Goal: Task Accomplishment & Management: Use online tool/utility

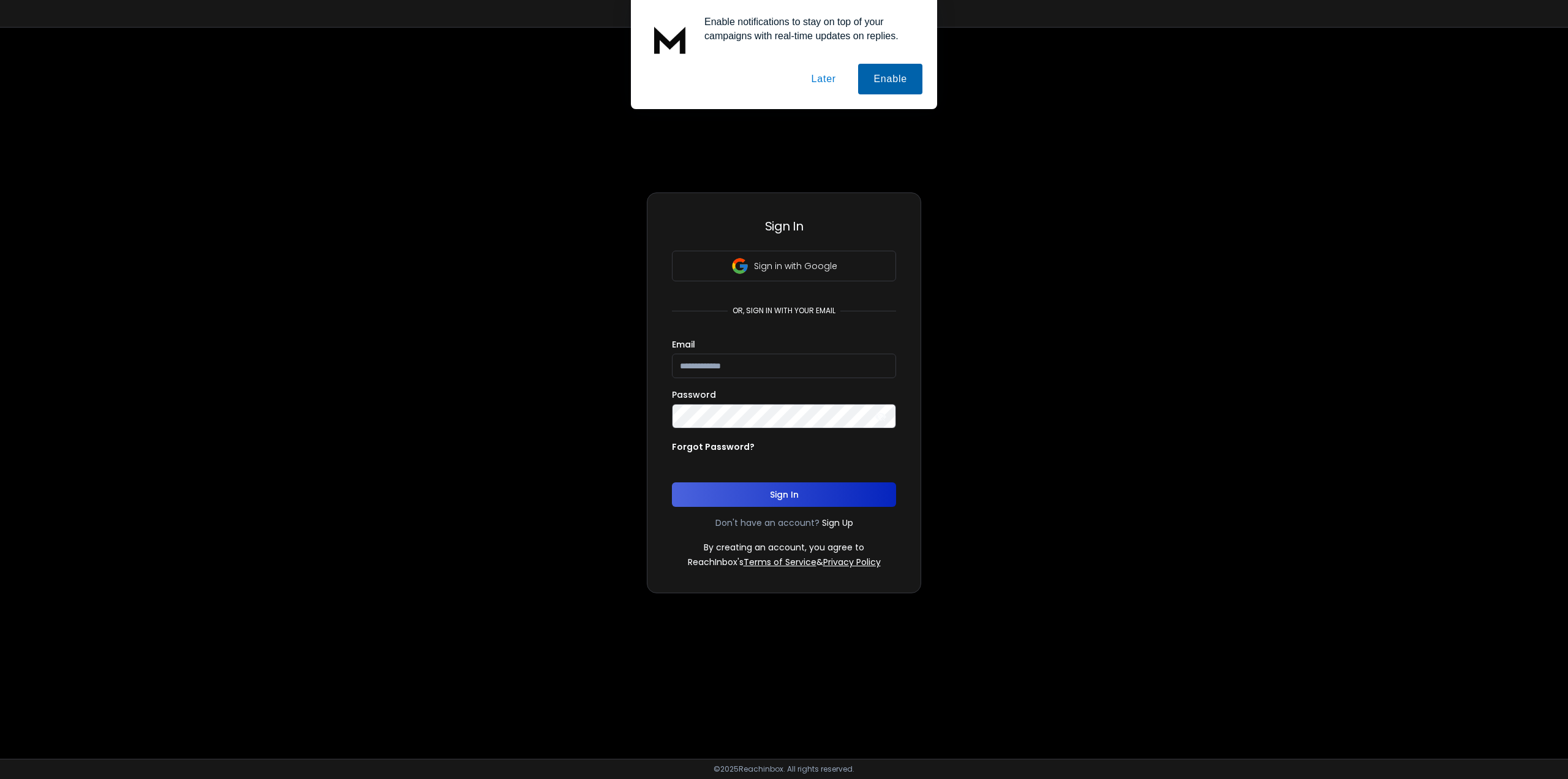
click at [906, 79] on button "Enable" at bounding box center [890, 79] width 64 height 31
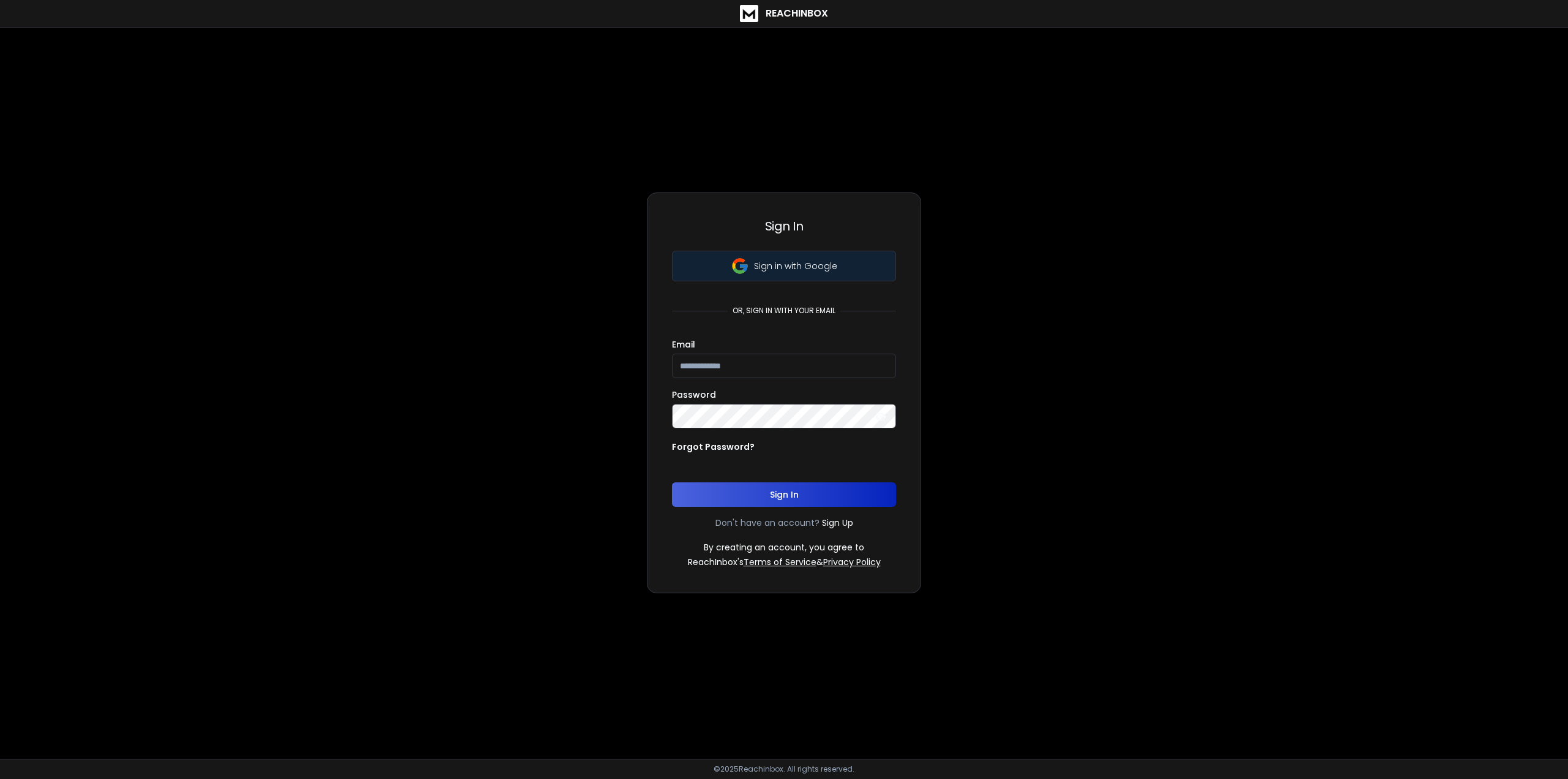
click at [799, 262] on p "Sign in with Google" at bounding box center [796, 265] width 84 height 12
